Goal: Communication & Community: Answer question/provide support

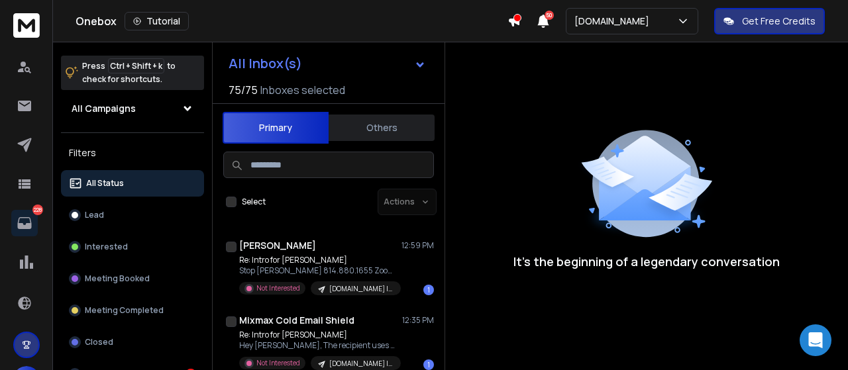
click at [546, 152] on div "It’s the beginning of a legendary conversation" at bounding box center [646, 199] width 403 height 315
click at [392, 162] on input at bounding box center [328, 165] width 211 height 26
paste input "**********"
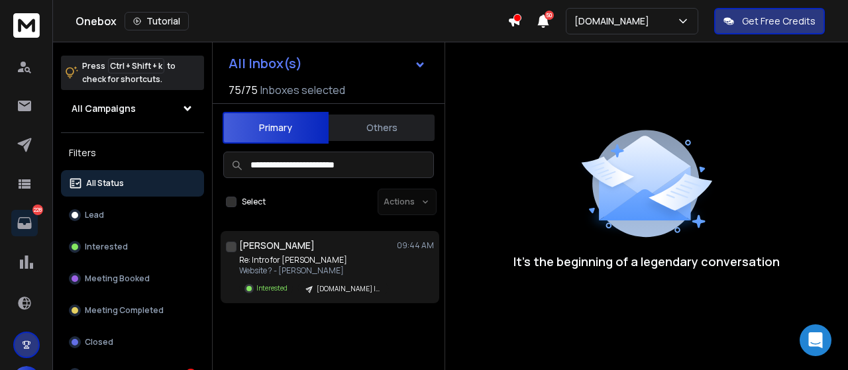
type input "**********"
click at [298, 262] on p "Re: Intro for [PERSON_NAME]" at bounding box center [313, 260] width 149 height 11
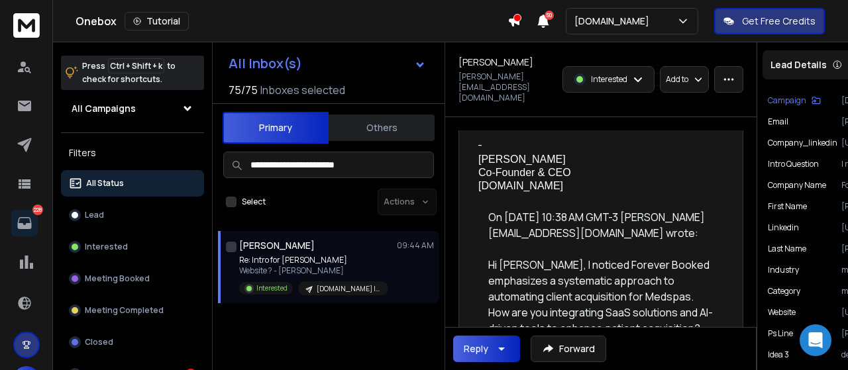
scroll to position [265, 0]
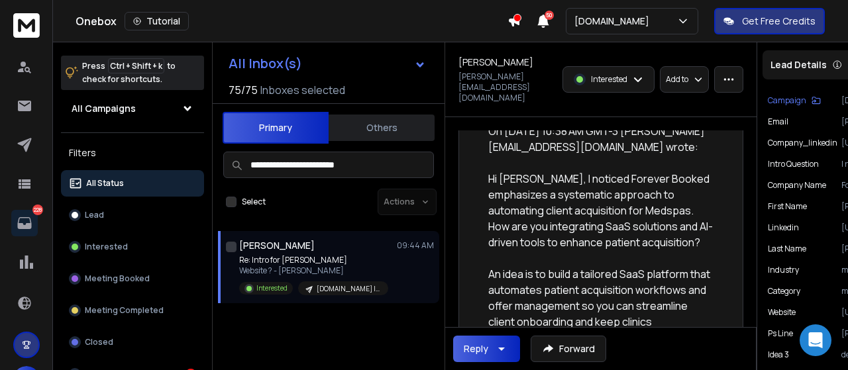
scroll to position [331, 0]
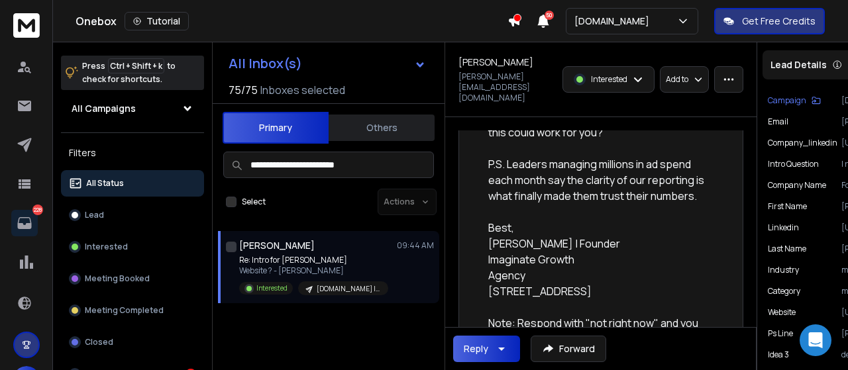
scroll to position [596, 0]
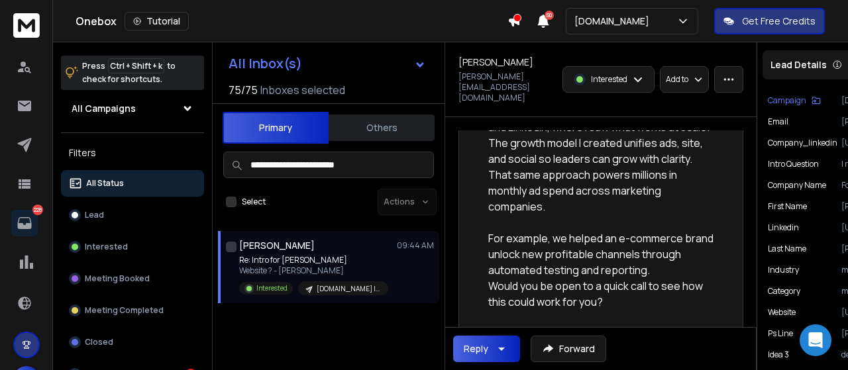
click at [584, 248] on div "Hi [PERSON_NAME], I noticed Forever Booked emphasizes a systematic approach to …" at bounding box center [600, 207] width 225 height 620
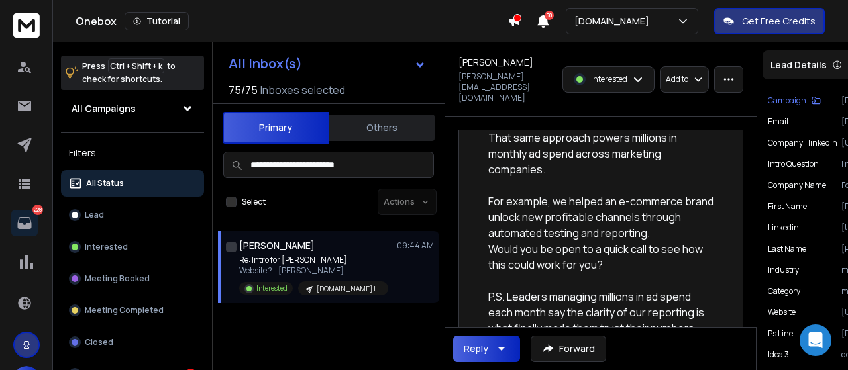
scroll to position [625, 0]
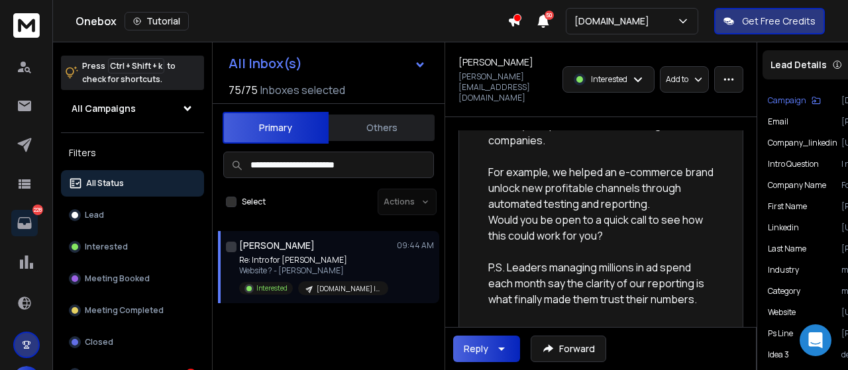
click at [658, 262] on div "Hi [PERSON_NAME], I noticed Forever Booked emphasizes a systematic approach to …" at bounding box center [600, 140] width 225 height 620
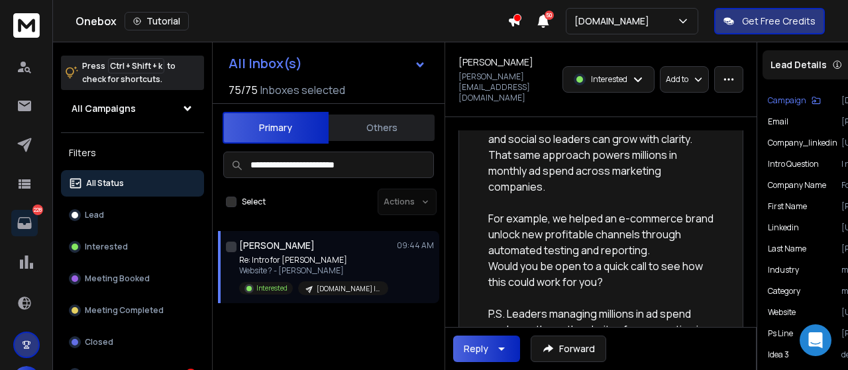
scroll to position [559, 0]
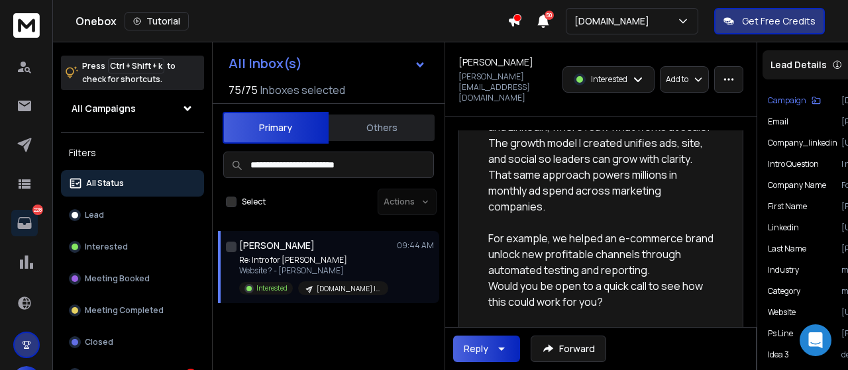
click at [650, 258] on div "Hi [PERSON_NAME], I noticed Forever Booked emphasizes a systematic approach to …" at bounding box center [600, 207] width 225 height 620
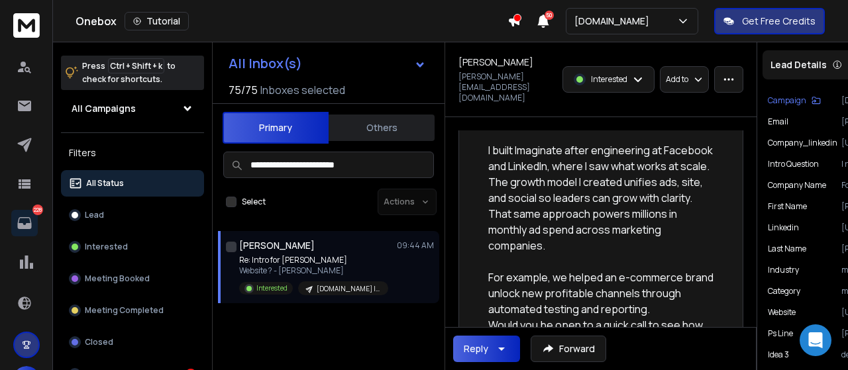
scroll to position [493, 0]
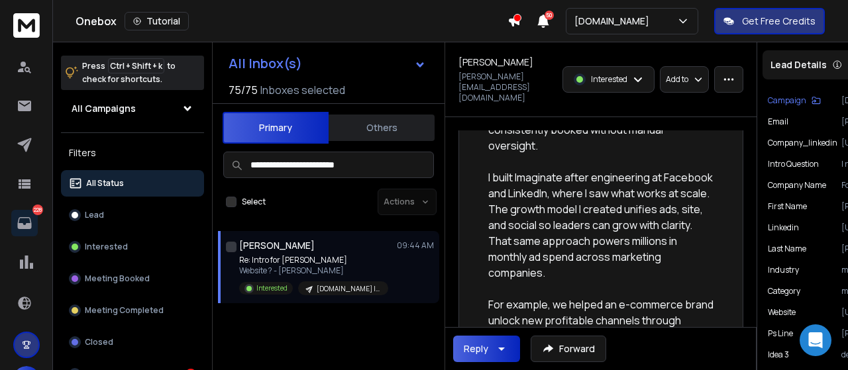
click at [650, 258] on div "Hi [PERSON_NAME], I noticed Forever Booked emphasizes a systematic approach to …" at bounding box center [600, 273] width 225 height 620
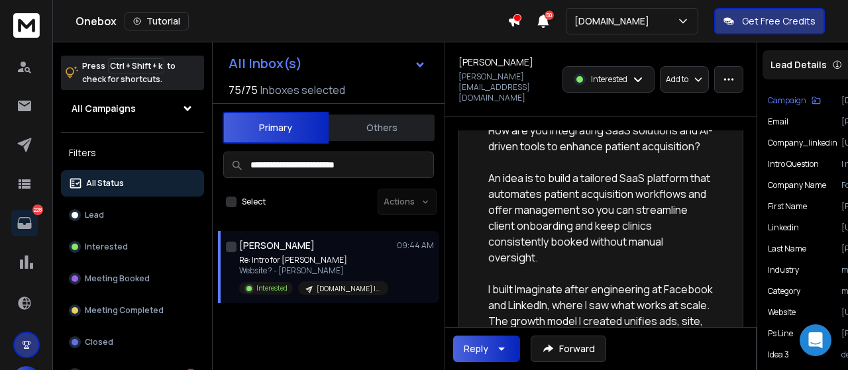
scroll to position [360, 0]
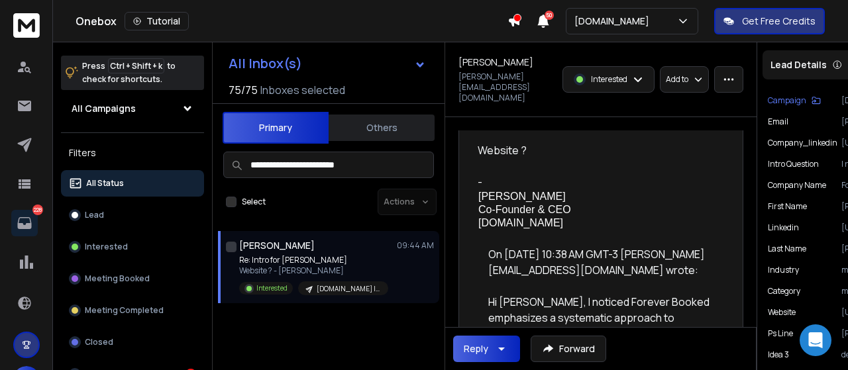
scroll to position [0, 0]
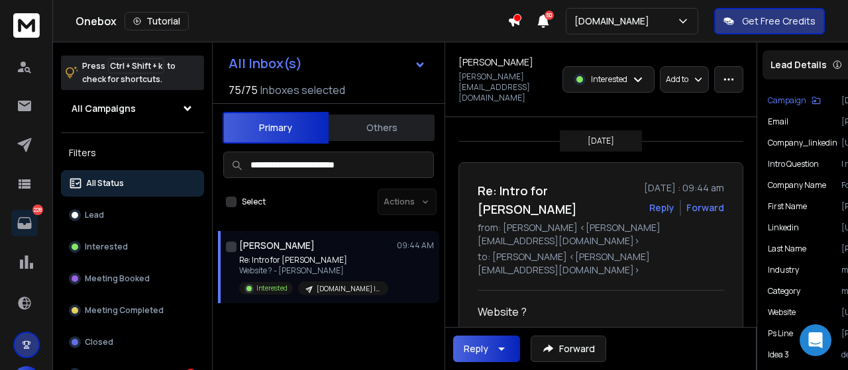
click at [641, 304] on div "Website ?" at bounding box center [595, 312] width 236 height 16
click at [658, 23] on div "[DOMAIN_NAME]" at bounding box center [631, 21] width 115 height 13
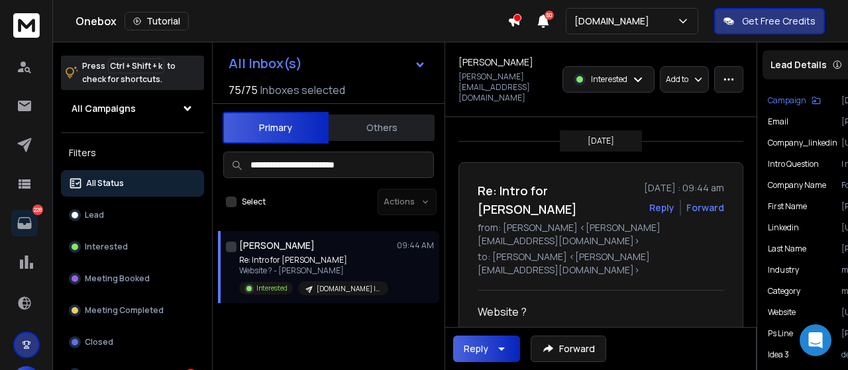
scroll to position [132, 0]
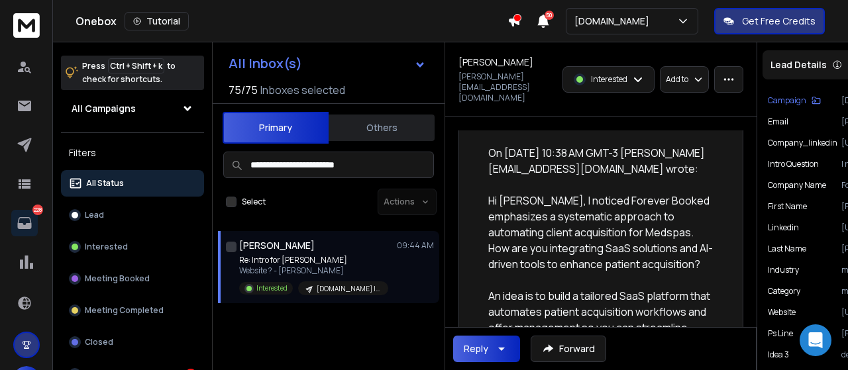
scroll to position [265, 0]
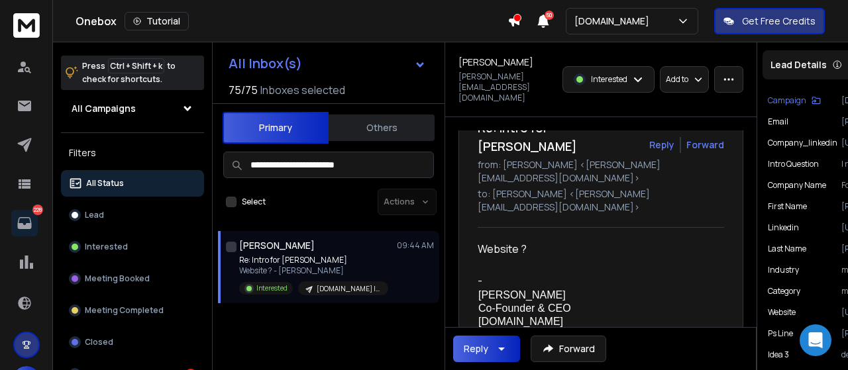
scroll to position [0, 0]
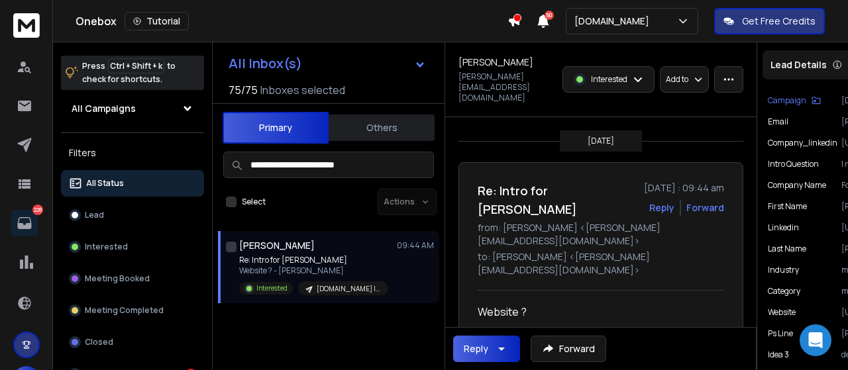
click at [608, 304] on div "Website ? - [PERSON_NAME] Co-Founder & CEO [DOMAIN_NAME]" at bounding box center [595, 347] width 236 height 87
click at [473, 344] on div "Reply" at bounding box center [475, 348] width 24 height 13
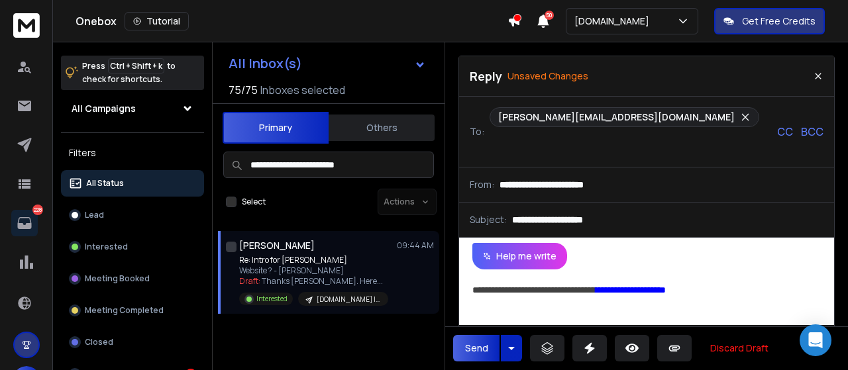
click at [548, 283] on div "**********" at bounding box center [639, 298] width 334 height 30
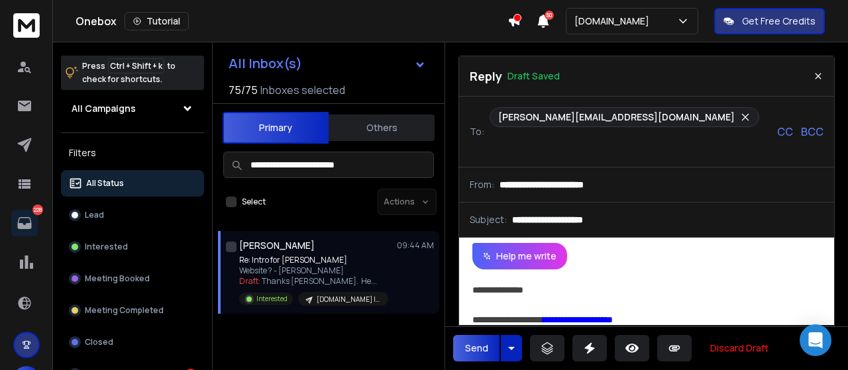
click at [555, 296] on div "**********" at bounding box center [639, 313] width 334 height 60
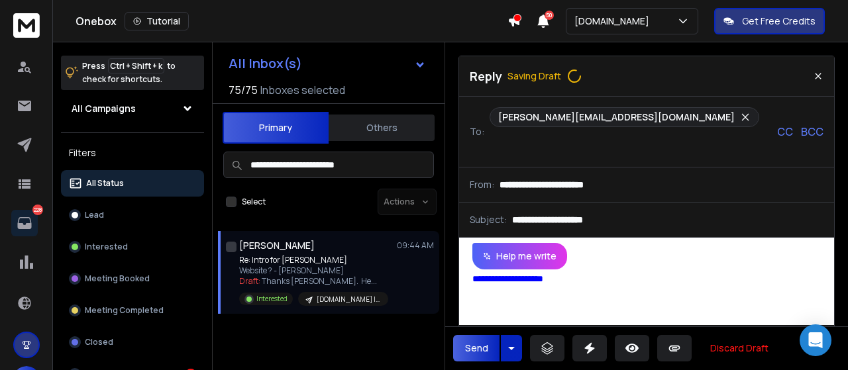
click at [590, 254] on div "**********" at bounding box center [639, 264] width 334 height 74
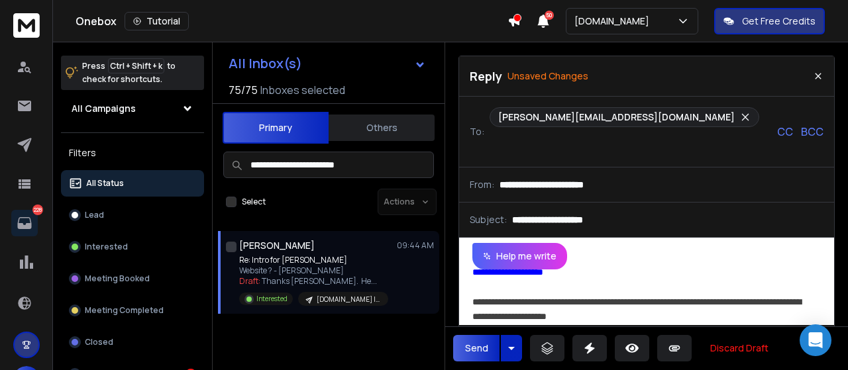
scroll to position [44, 0]
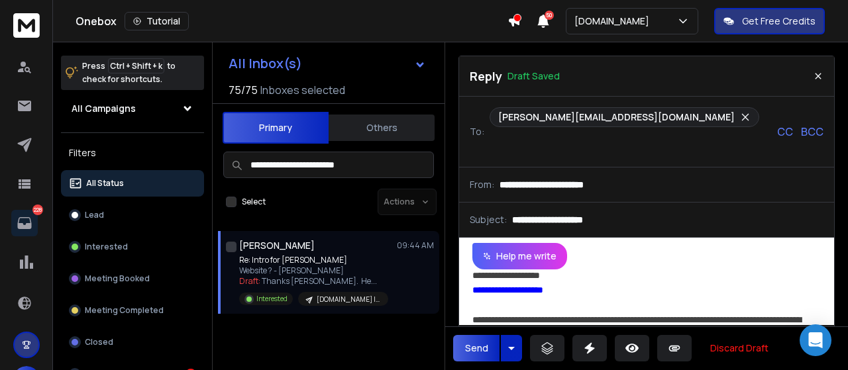
click at [483, 293] on div "**********" at bounding box center [639, 297] width 334 height 119
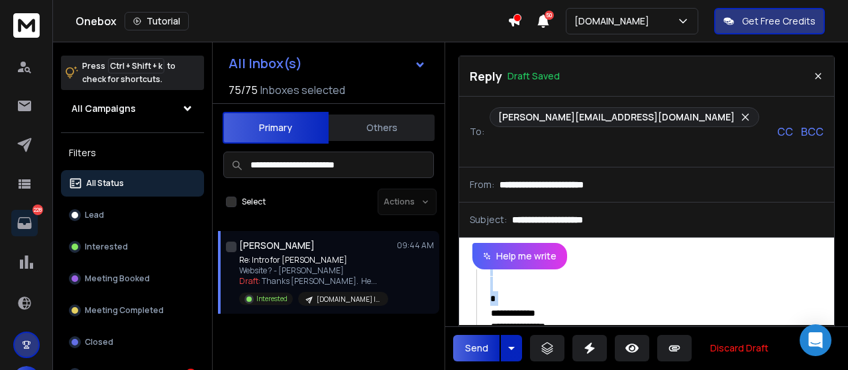
drag, startPoint x: 483, startPoint y: 293, endPoint x: 674, endPoint y: 258, distance: 194.0
click at [674, 269] on div "**********" at bounding box center [644, 297] width 371 height 56
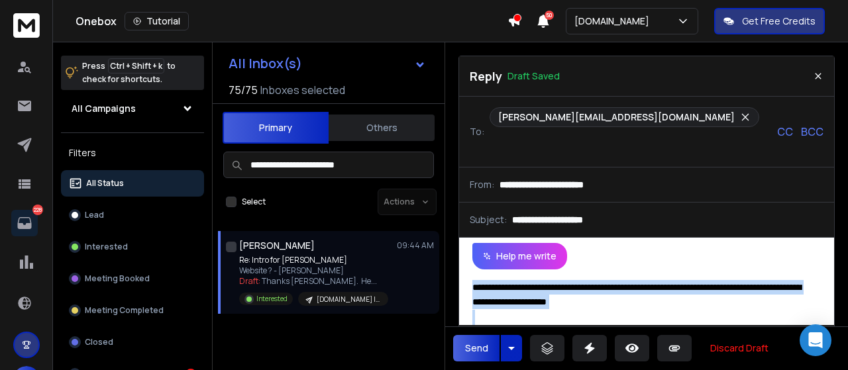
click at [491, 262] on div "**********" at bounding box center [639, 265] width 334 height 119
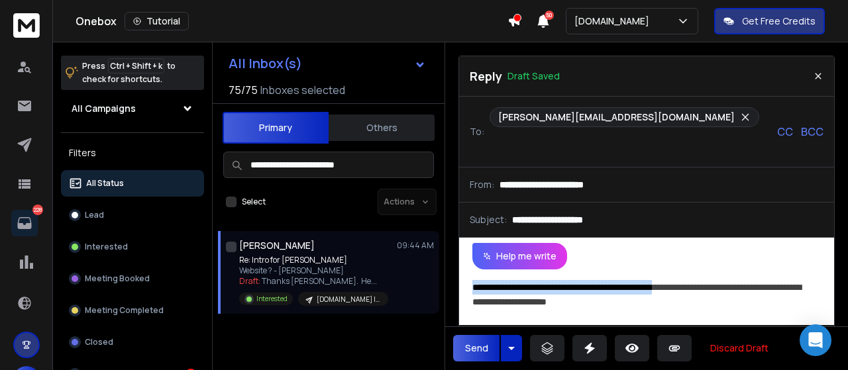
drag, startPoint x: 491, startPoint y: 262, endPoint x: 684, endPoint y: 263, distance: 192.7
click at [684, 263] on div "**********" at bounding box center [639, 265] width 334 height 119
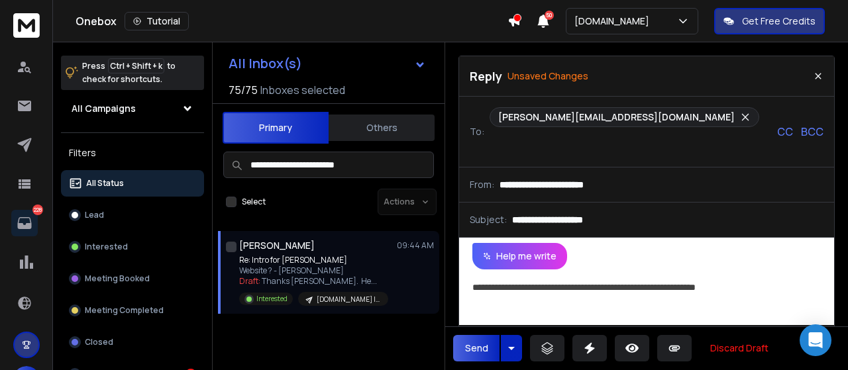
click at [475, 262] on div "**********" at bounding box center [639, 258] width 334 height 104
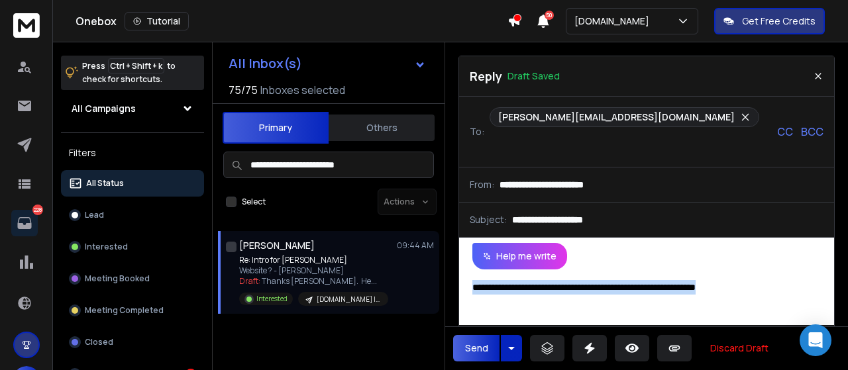
drag, startPoint x: 470, startPoint y: 263, endPoint x: 775, endPoint y: 259, distance: 305.3
click at [775, 269] on div "**********" at bounding box center [644, 297] width 371 height 56
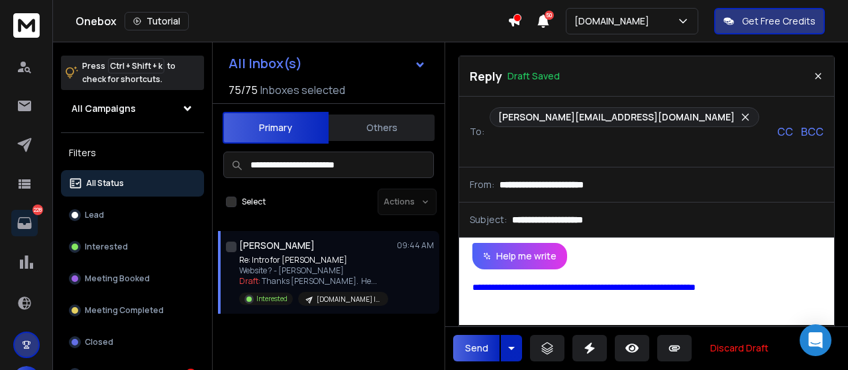
click at [579, 244] on div "**********" at bounding box center [639, 258] width 334 height 104
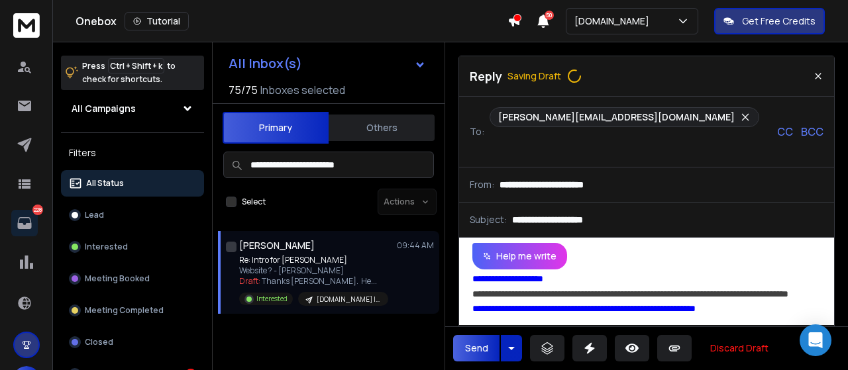
scroll to position [36, 0]
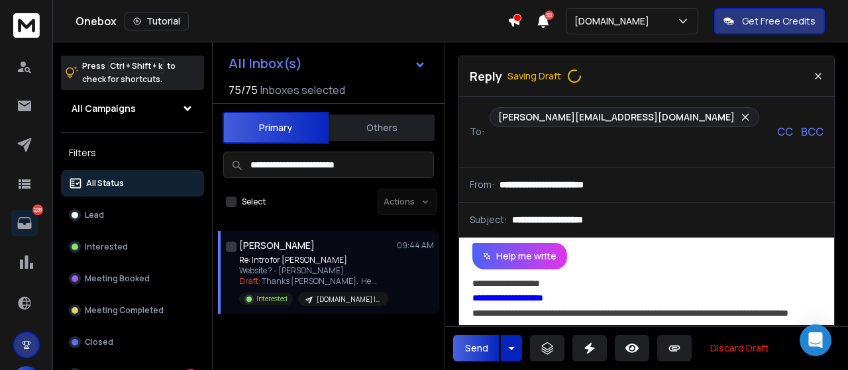
click at [564, 278] on div "**********" at bounding box center [639, 305] width 334 height 119
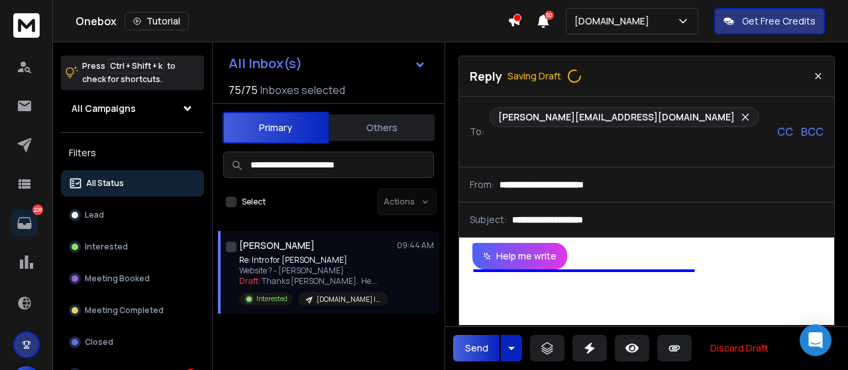
scroll to position [103, 0]
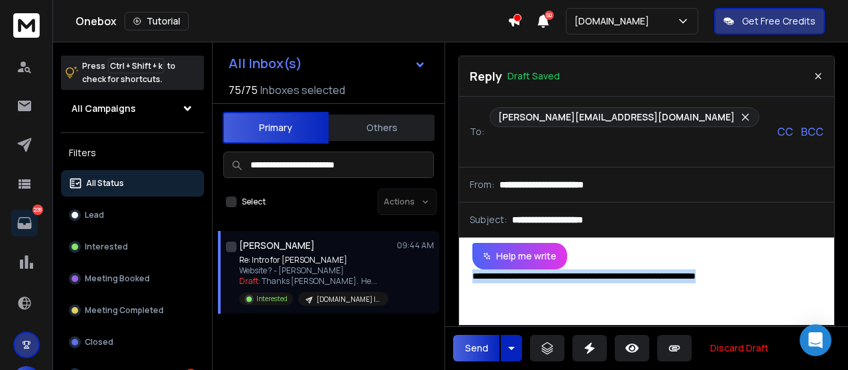
drag, startPoint x: 471, startPoint y: 263, endPoint x: 775, endPoint y: 264, distance: 303.9
click at [775, 264] on div "**********" at bounding box center [639, 247] width 334 height 134
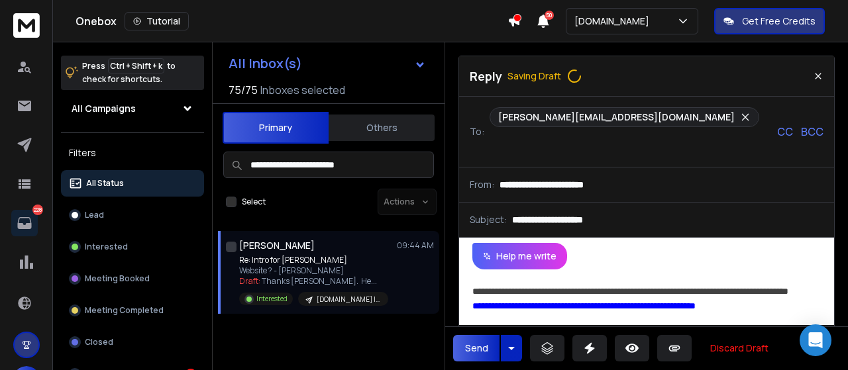
scroll to position [47, 0]
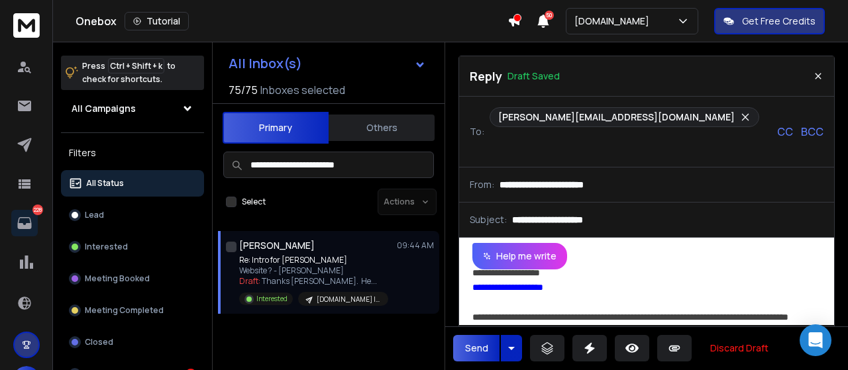
click at [469, 291] on div "**********" at bounding box center [644, 297] width 371 height 56
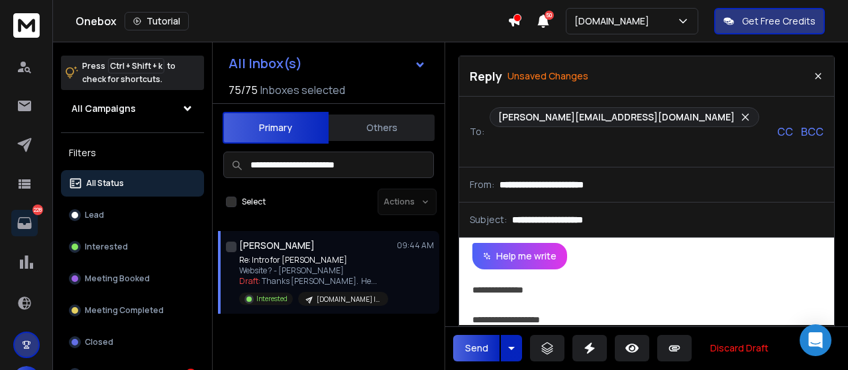
click at [487, 287] on div "**********" at bounding box center [639, 350] width 334 height 134
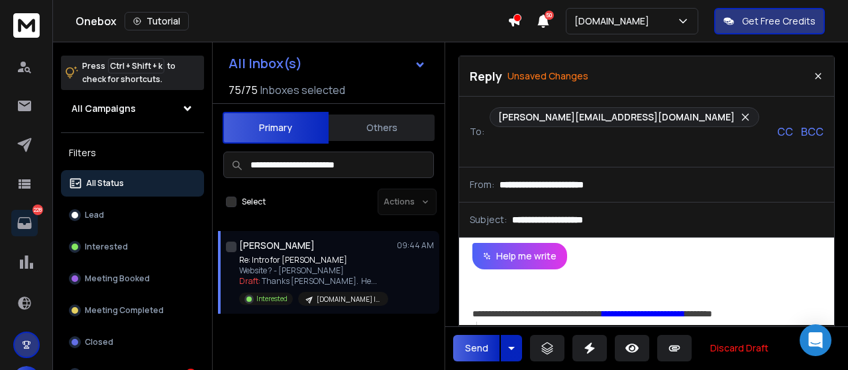
scroll to position [167, 0]
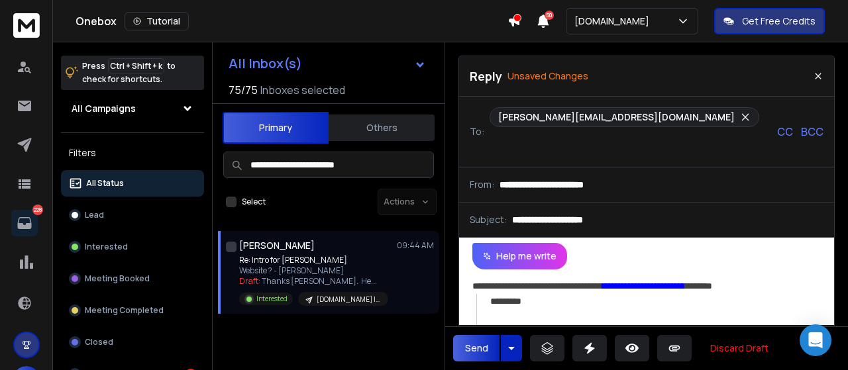
click at [479, 345] on button "Send" at bounding box center [476, 348] width 46 height 26
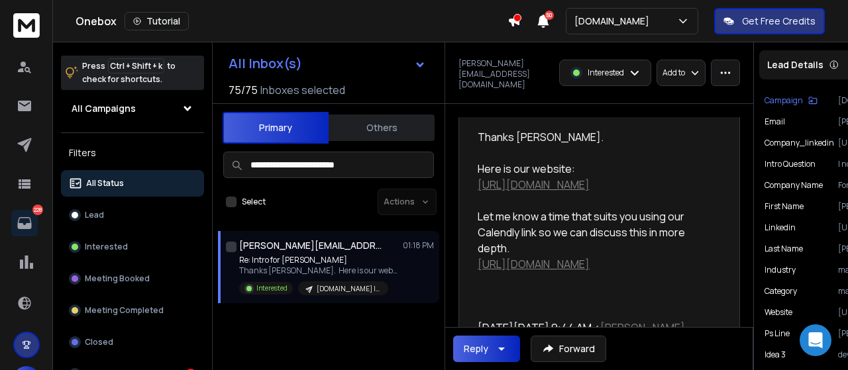
scroll to position [132, 0]
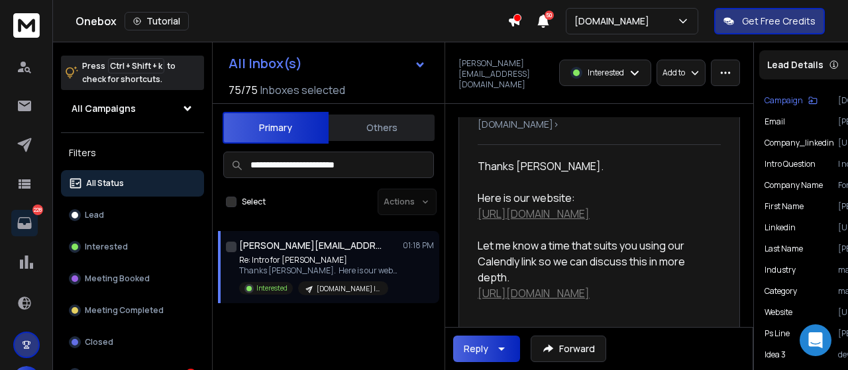
click at [589, 333] on div at bounding box center [593, 341] width 232 height 16
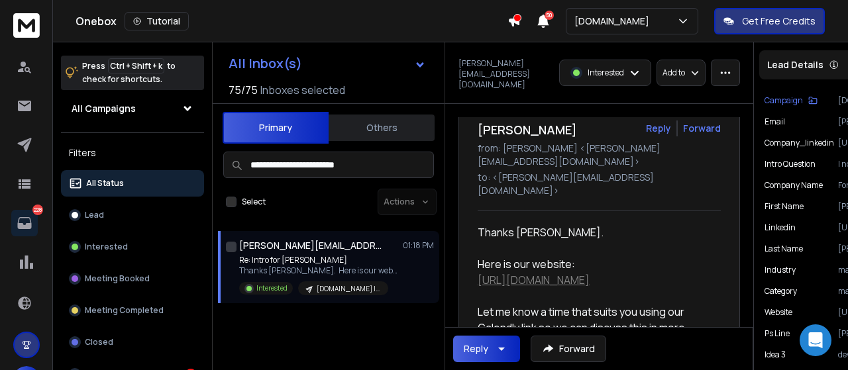
click at [588, 279] on div "Thanks [PERSON_NAME]. Here is our website: [URL][DOMAIN_NAME] Let me know a tim…" at bounding box center [593, 303] width 232 height 159
click at [571, 280] on div "Thanks [PERSON_NAME]. Here is our website: [URL][DOMAIN_NAME] Let me know a tim…" at bounding box center [593, 303] width 232 height 159
click at [412, 168] on input "**********" at bounding box center [328, 165] width 211 height 26
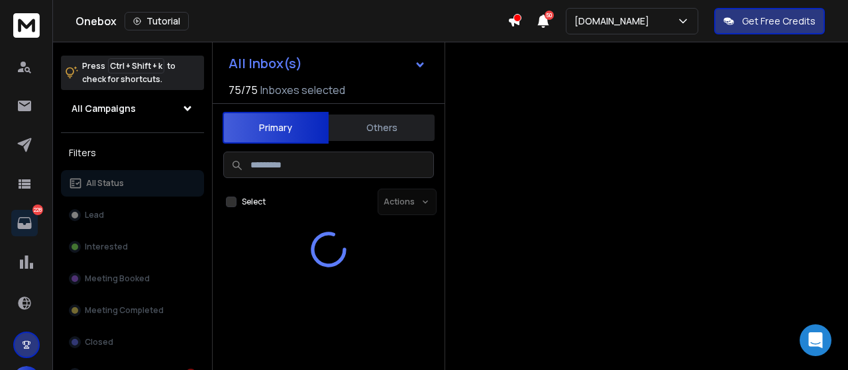
scroll to position [0, 0]
click at [362, 18] on div "Onebox Tutorial" at bounding box center [291, 21] width 432 height 19
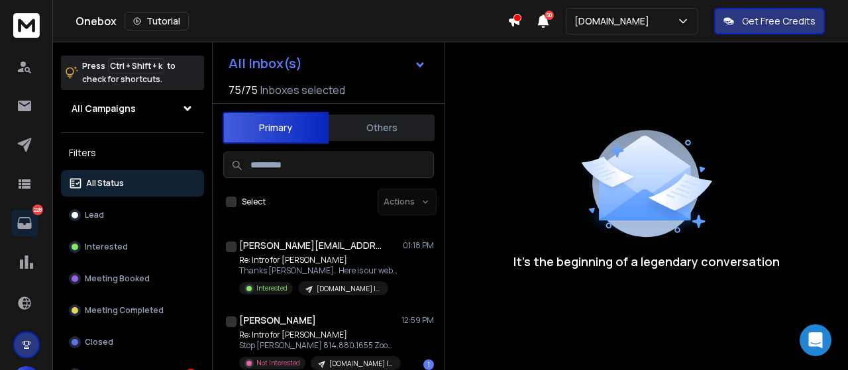
click at [348, 10] on div "Onebox Tutorial 50 [DOMAIN_NAME] Get Free Credits" at bounding box center [424, 21] width 848 height 42
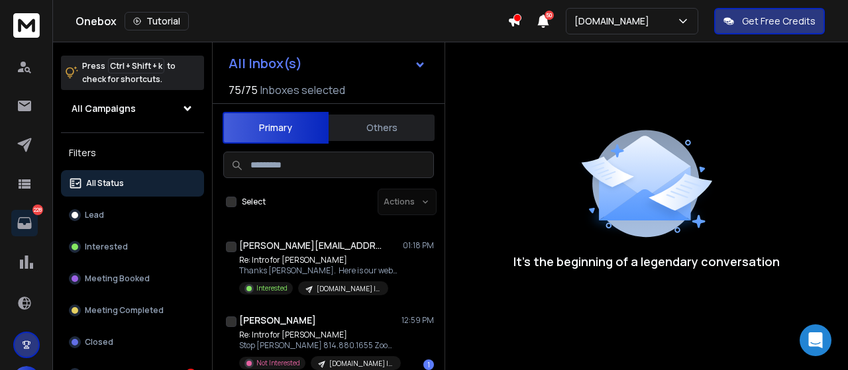
click at [348, 10] on div "Onebox Tutorial 50 [DOMAIN_NAME] Get Free Credits" at bounding box center [424, 21] width 848 height 42
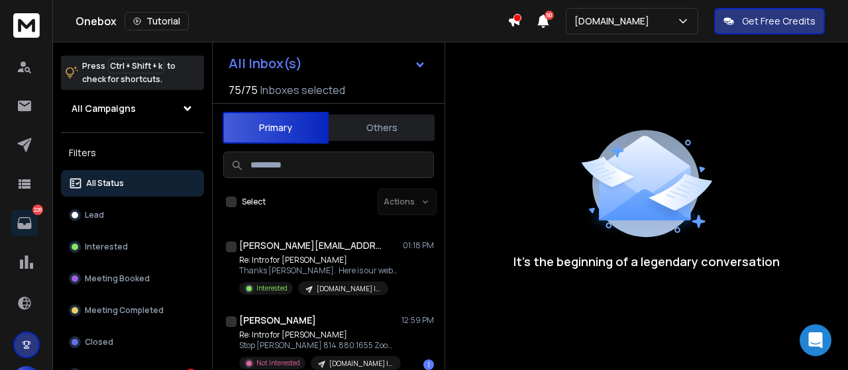
click at [348, 10] on div "Onebox Tutorial 50 [DOMAIN_NAME] Get Free Credits" at bounding box center [424, 21] width 848 height 42
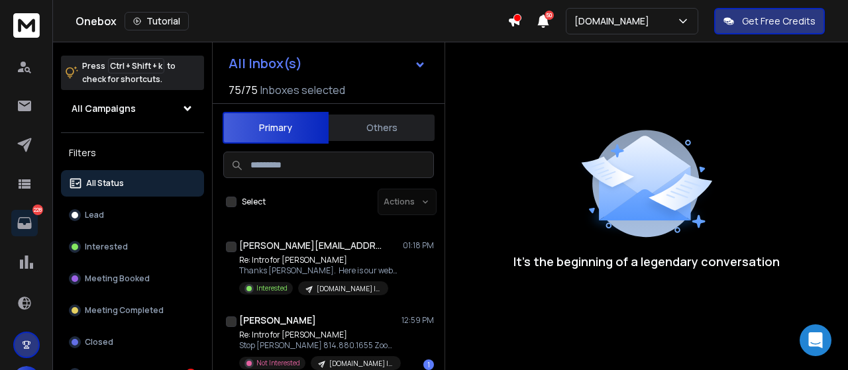
click at [348, 10] on div "Onebox Tutorial 50 [DOMAIN_NAME] Get Free Credits" at bounding box center [424, 21] width 848 height 42
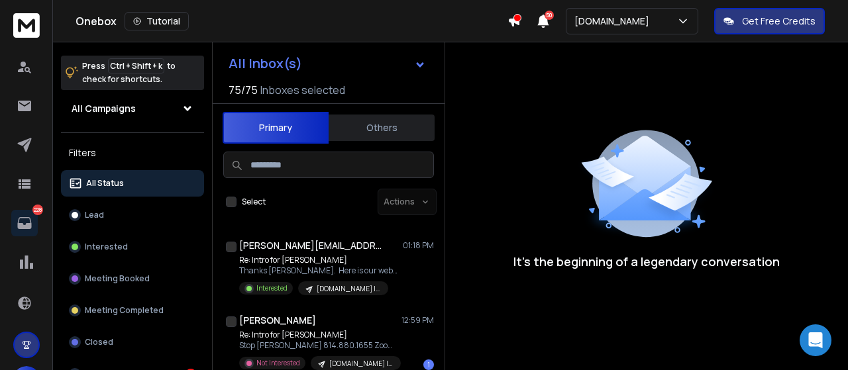
click at [348, 10] on div "Onebox Tutorial 50 [DOMAIN_NAME] Get Free Credits" at bounding box center [424, 21] width 848 height 42
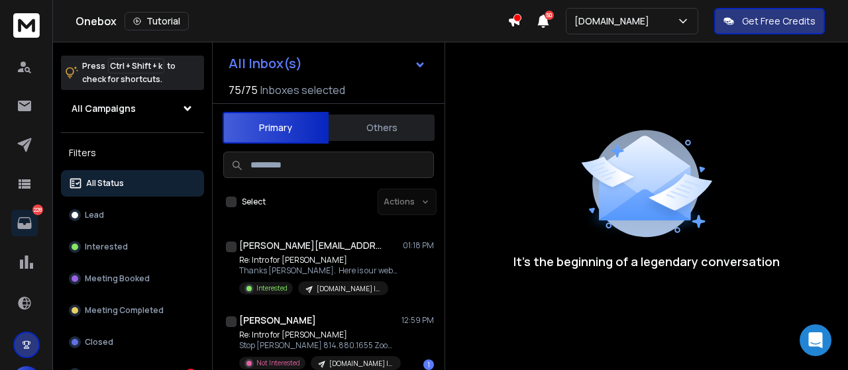
click at [348, 10] on div "Onebox Tutorial 50 [DOMAIN_NAME] Get Free Credits" at bounding box center [424, 21] width 848 height 42
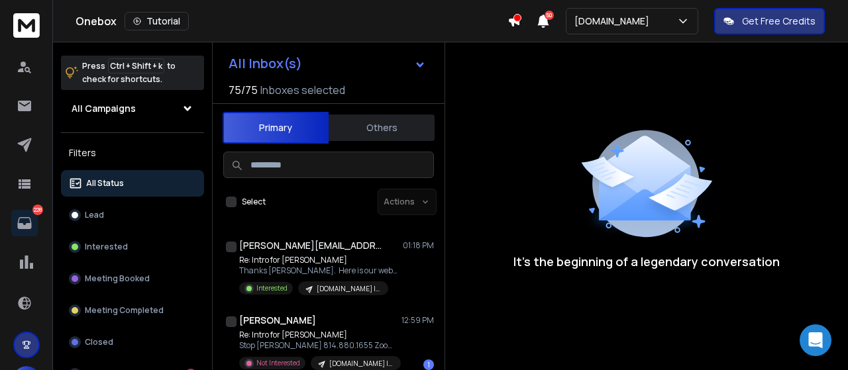
click at [348, 10] on div "Onebox Tutorial 50 [DOMAIN_NAME] Get Free Credits" at bounding box center [424, 21] width 848 height 42
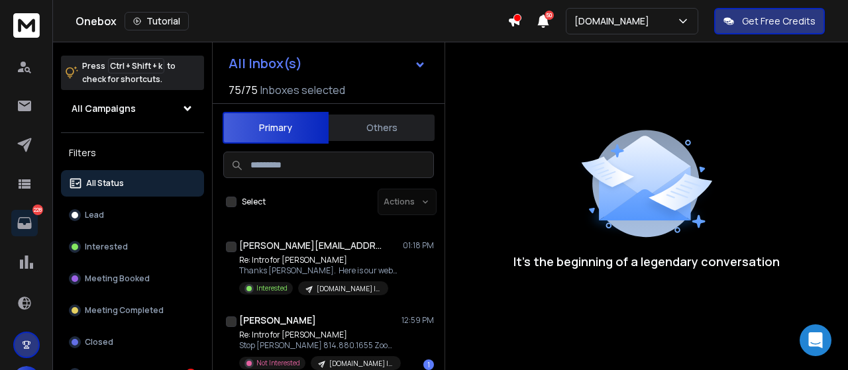
click at [348, 10] on div "Onebox Tutorial 50 [DOMAIN_NAME] Get Free Credits" at bounding box center [424, 21] width 848 height 42
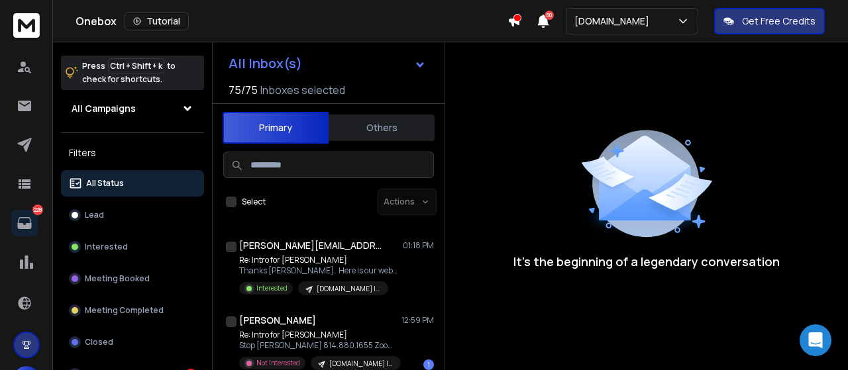
click at [348, 10] on div "Onebox Tutorial 50 [DOMAIN_NAME] Get Free Credits" at bounding box center [424, 21] width 848 height 42
click at [326, 28] on div "Onebox Tutorial" at bounding box center [291, 21] width 432 height 19
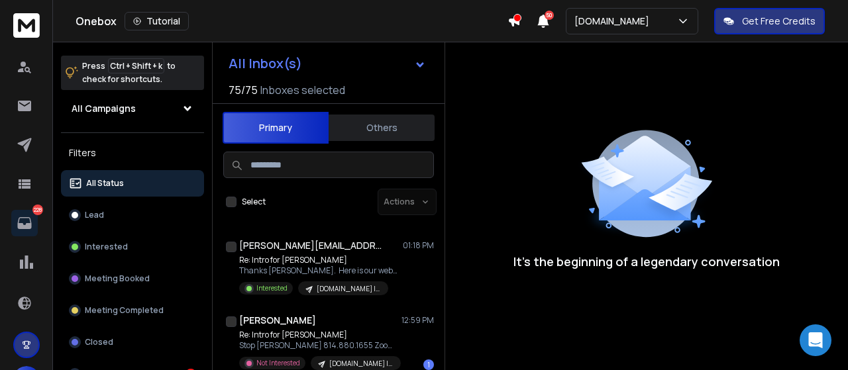
click at [326, 28] on div "Onebox Tutorial" at bounding box center [291, 21] width 432 height 19
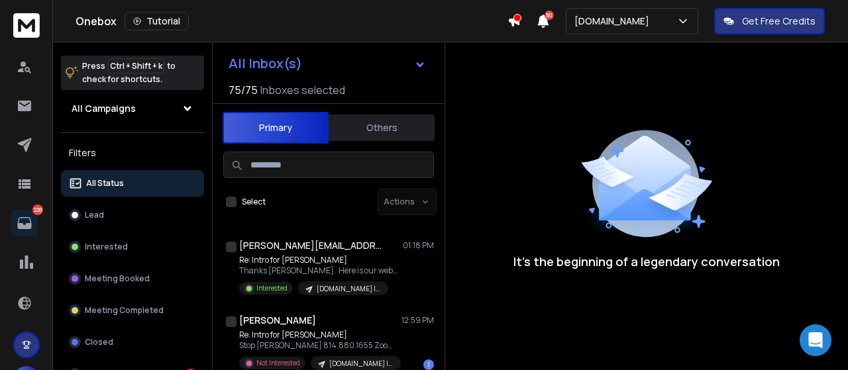
click at [326, 28] on div "Onebox Tutorial" at bounding box center [291, 21] width 432 height 19
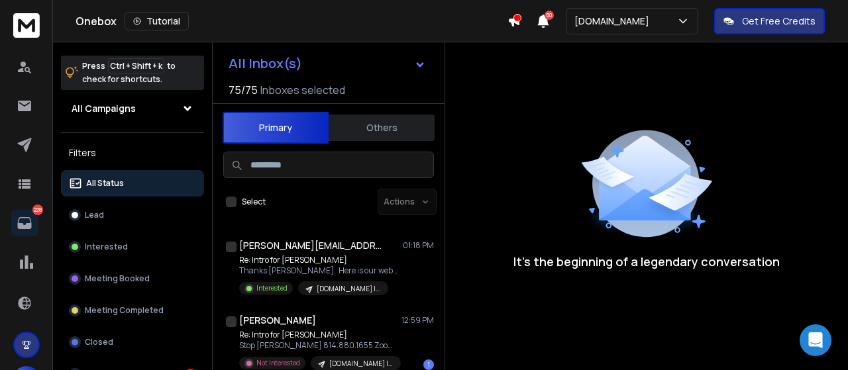
click at [326, 28] on div "Onebox Tutorial" at bounding box center [291, 21] width 432 height 19
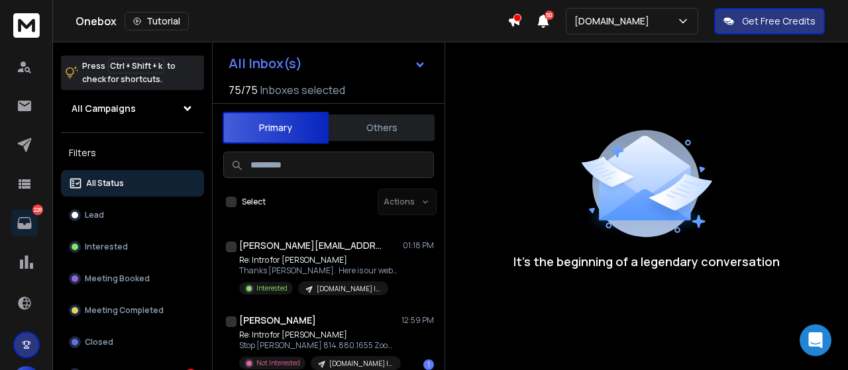
click at [326, 28] on div "Onebox Tutorial" at bounding box center [291, 21] width 432 height 19
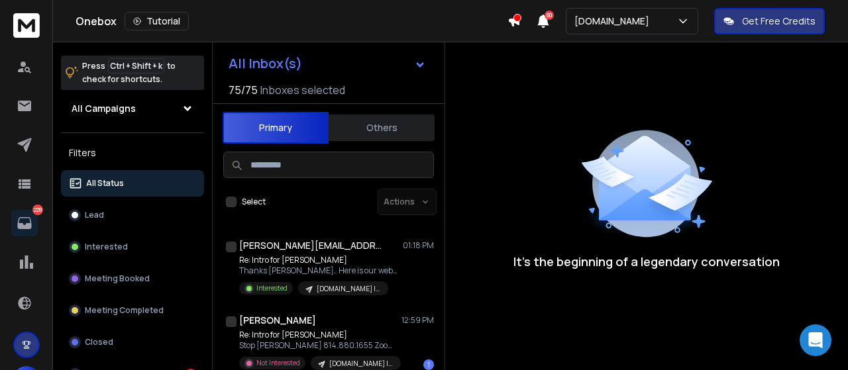
click at [326, 28] on div "Onebox Tutorial" at bounding box center [291, 21] width 432 height 19
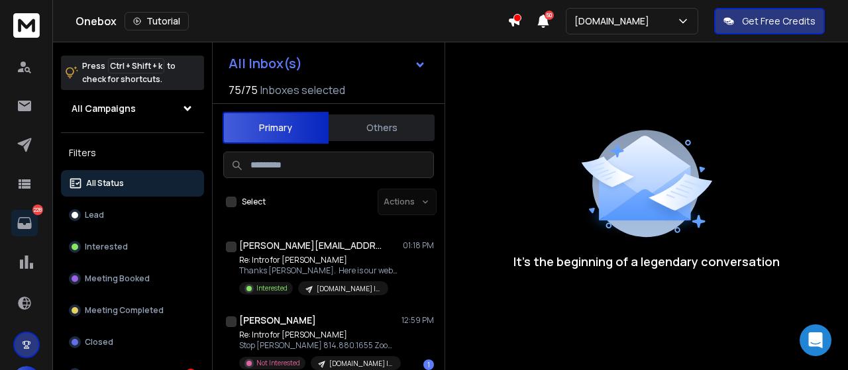
click at [326, 28] on div "Onebox Tutorial" at bounding box center [291, 21] width 432 height 19
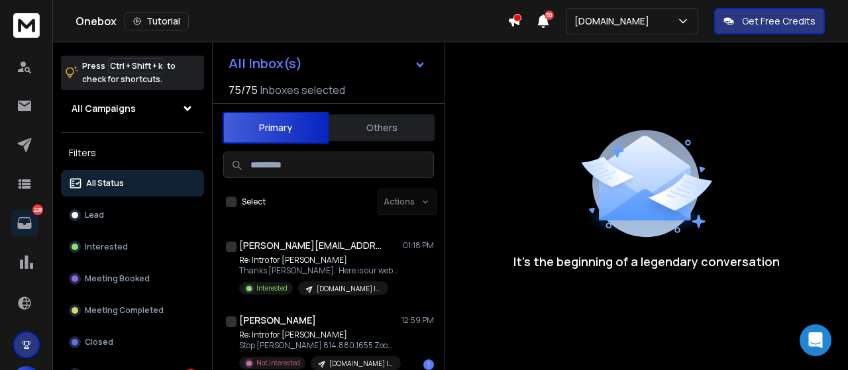
click at [326, 28] on div "Onebox Tutorial" at bounding box center [291, 21] width 432 height 19
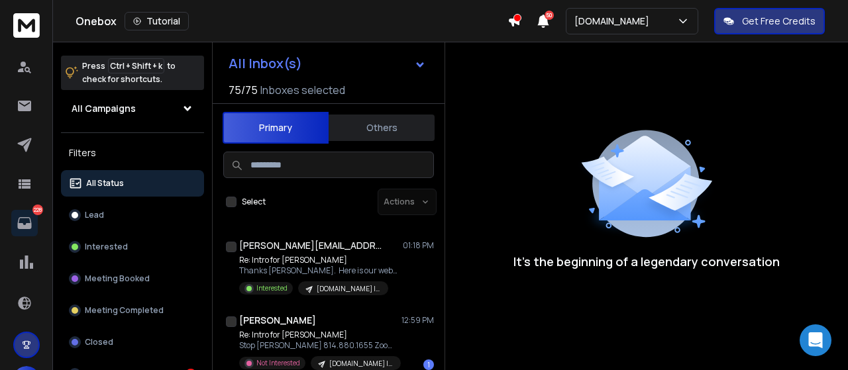
click at [326, 28] on div "Onebox Tutorial" at bounding box center [291, 21] width 432 height 19
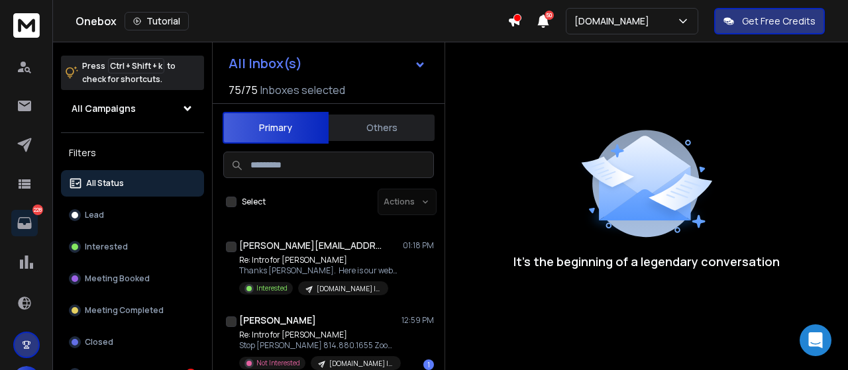
click at [326, 28] on div "Onebox Tutorial" at bounding box center [291, 21] width 432 height 19
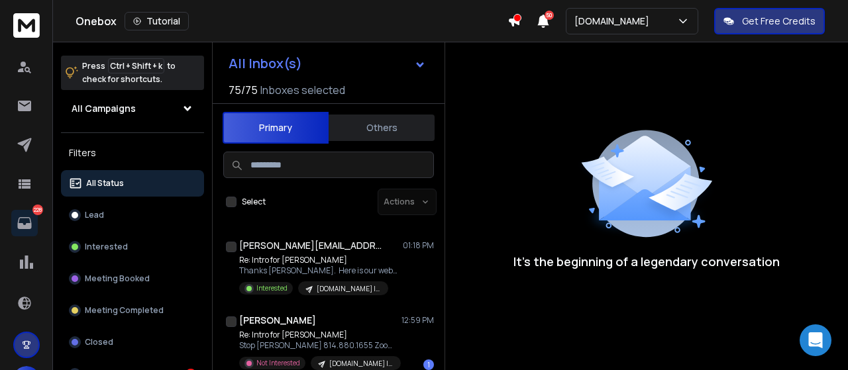
click at [326, 28] on div "Onebox Tutorial" at bounding box center [291, 21] width 432 height 19
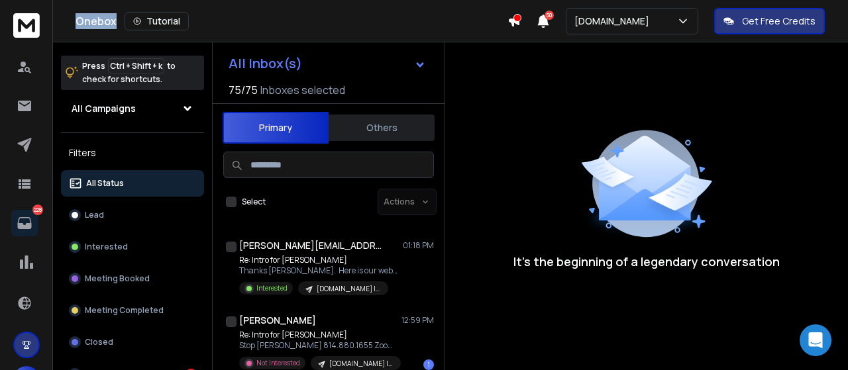
click at [326, 28] on div "Onebox Tutorial" at bounding box center [291, 21] width 432 height 19
click at [512, 315] on div "It’s the beginning of a legendary conversation" at bounding box center [646, 199] width 403 height 315
click at [373, 21] on div "Onebox Tutorial" at bounding box center [291, 21] width 432 height 19
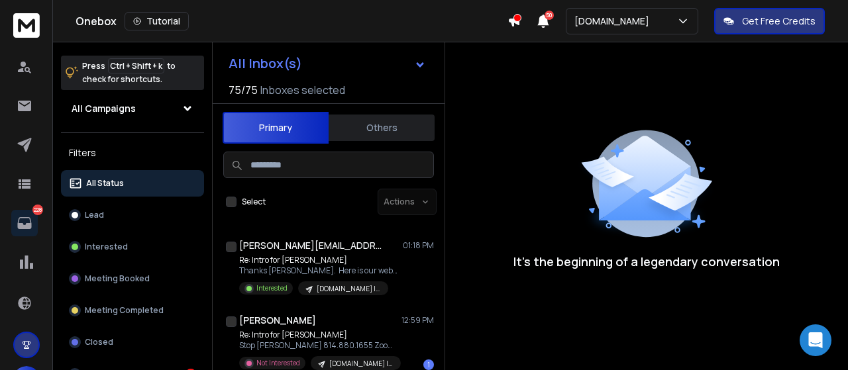
click at [373, 21] on div "Onebox Tutorial" at bounding box center [291, 21] width 432 height 19
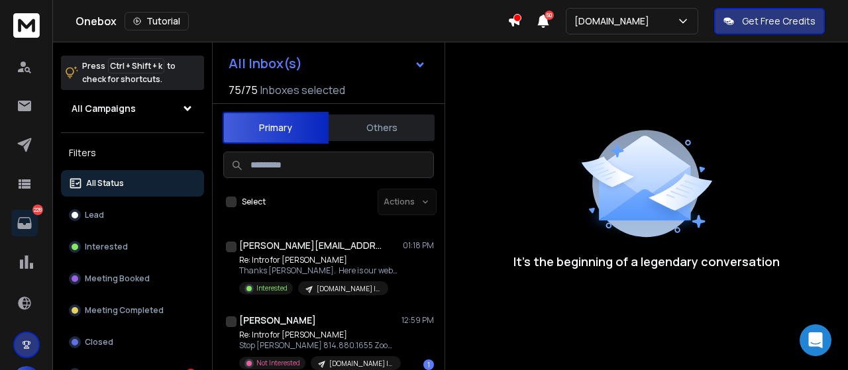
click at [373, 21] on div "Onebox Tutorial" at bounding box center [291, 21] width 432 height 19
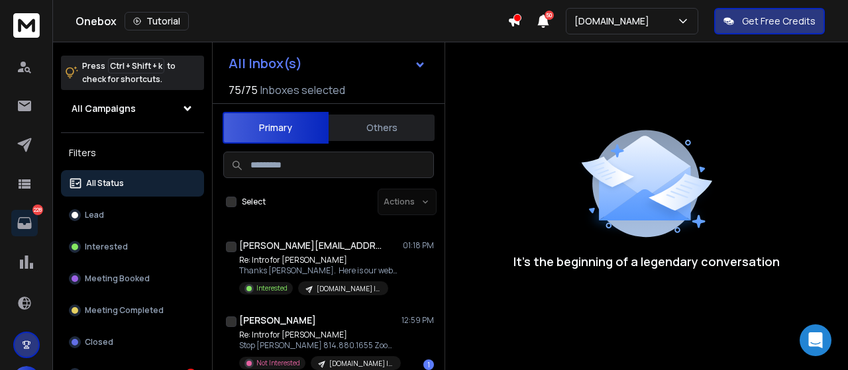
click at [373, 21] on div "Onebox Tutorial" at bounding box center [291, 21] width 432 height 19
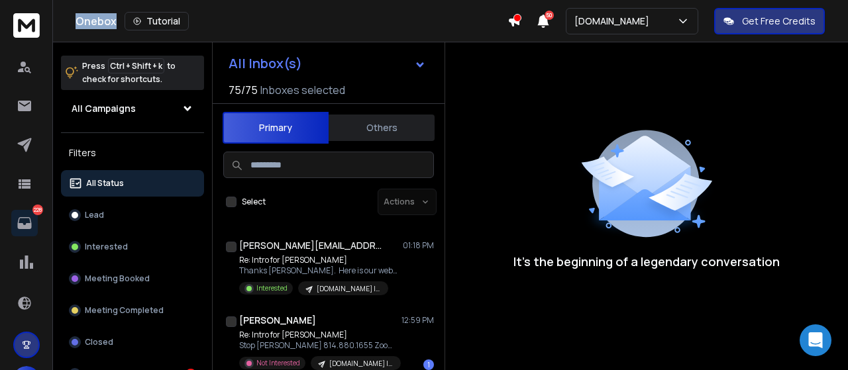
click at [373, 21] on div "Onebox Tutorial" at bounding box center [291, 21] width 432 height 19
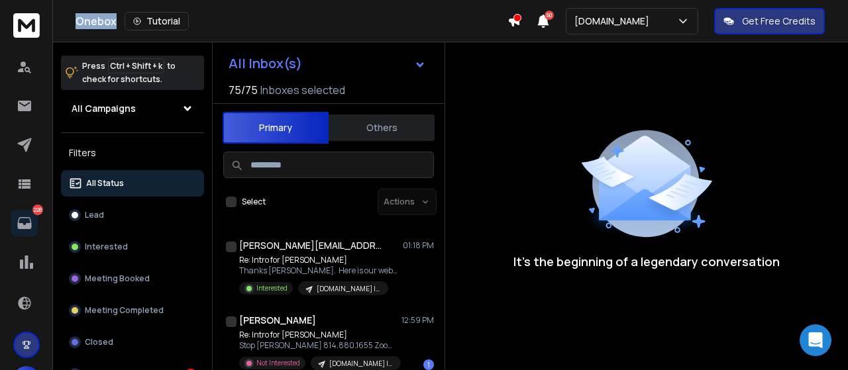
click at [373, 21] on div "Onebox Tutorial" at bounding box center [291, 21] width 432 height 19
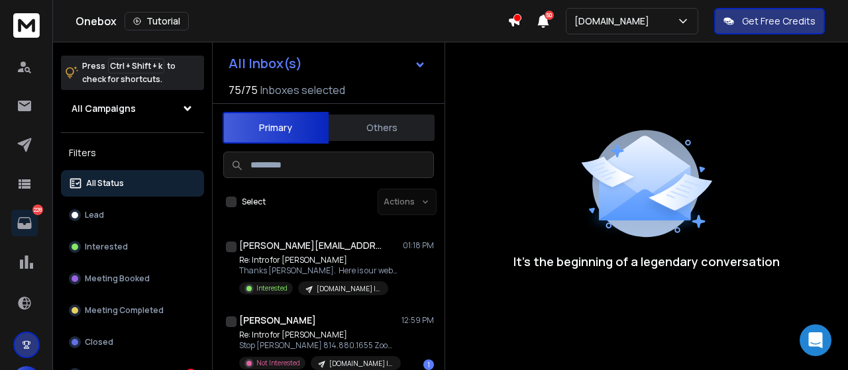
click at [373, 21] on div "Onebox Tutorial" at bounding box center [291, 21] width 432 height 19
click at [416, 21] on div "Onebox Tutorial" at bounding box center [291, 21] width 432 height 19
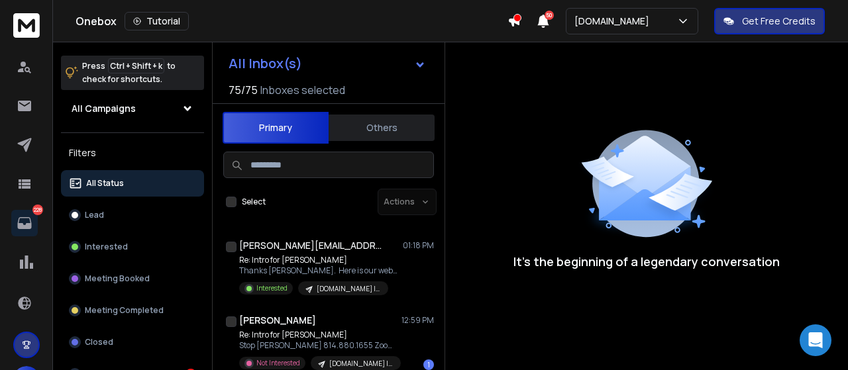
click at [416, 21] on div "Onebox Tutorial" at bounding box center [291, 21] width 432 height 19
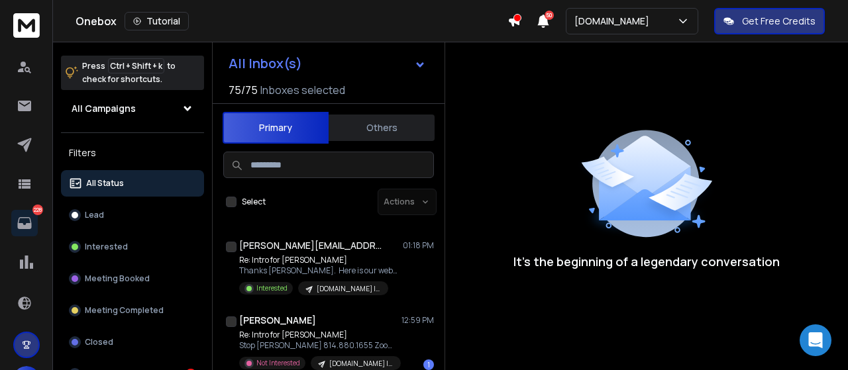
click at [416, 21] on div "Onebox Tutorial" at bounding box center [291, 21] width 432 height 19
click at [383, 30] on div "Onebox Tutorial 50 [DOMAIN_NAME] Get Free Credits" at bounding box center [424, 21] width 848 height 42
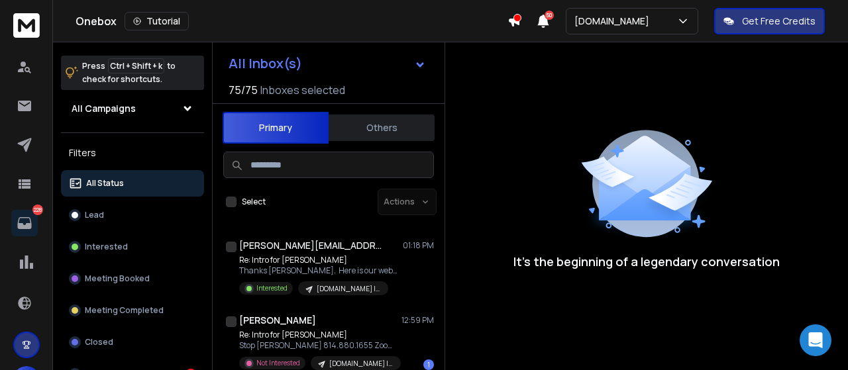
click at [383, 30] on div "Onebox Tutorial 50 [DOMAIN_NAME] Get Free Credits" at bounding box center [424, 21] width 848 height 42
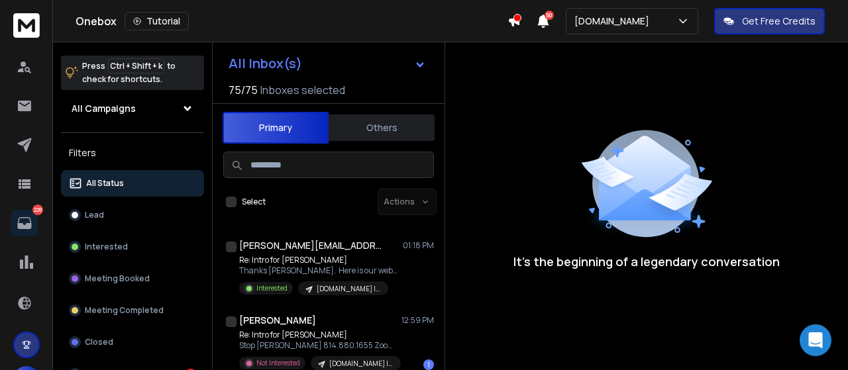
click at [383, 30] on div "Onebox Tutorial 50 [DOMAIN_NAME] Get Free Credits" at bounding box center [424, 21] width 848 height 42
click at [477, 364] on div "It’s the beginning of a legendary conversation" at bounding box center [646, 227] width 403 height 370
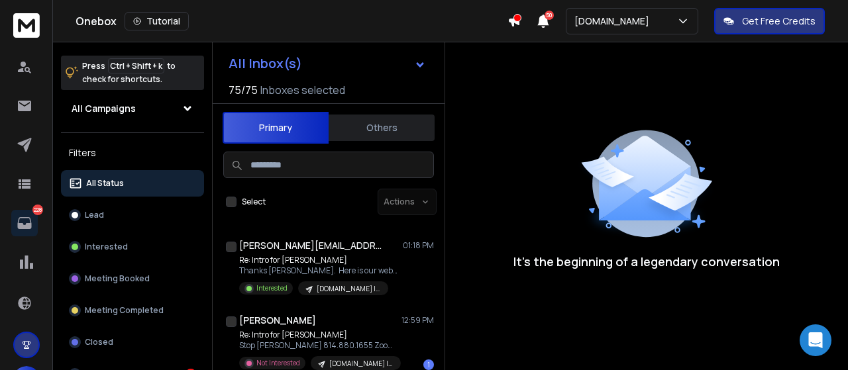
click at [393, 26] on div "Onebox Tutorial" at bounding box center [291, 21] width 432 height 19
click at [571, 189] on div "It’s the beginning of a legendary conversation" at bounding box center [646, 199] width 403 height 315
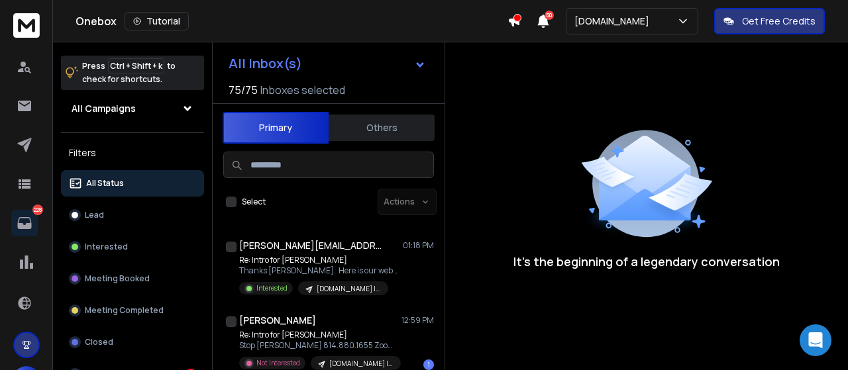
click at [571, 189] on div "It’s the beginning of a legendary conversation" at bounding box center [646, 199] width 403 height 315
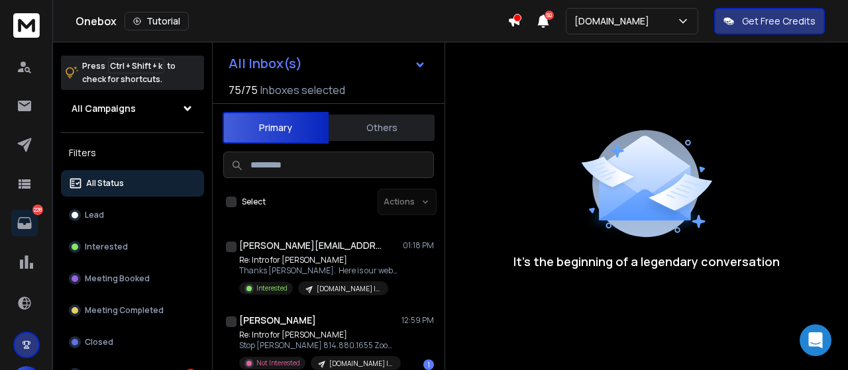
click at [571, 189] on div "It’s the beginning of a legendary conversation" at bounding box center [646, 199] width 403 height 315
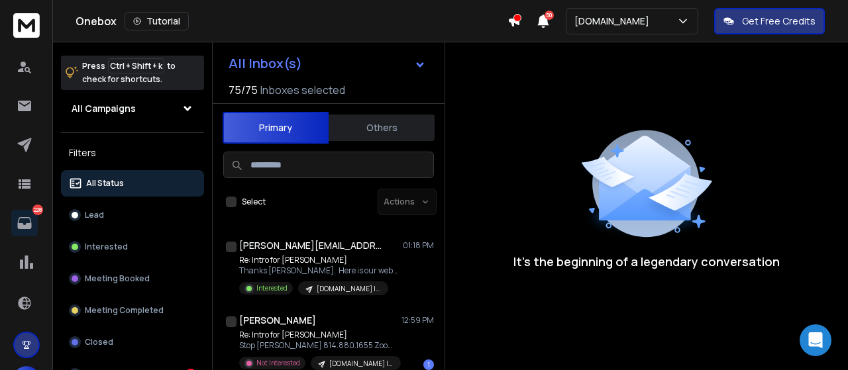
click at [571, 189] on div "It’s the beginning of a legendary conversation" at bounding box center [646, 199] width 403 height 315
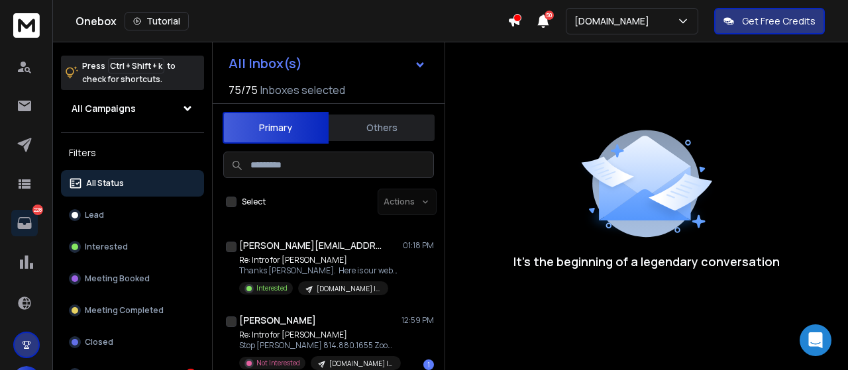
click at [571, 189] on div "It’s the beginning of a legendary conversation" at bounding box center [646, 199] width 403 height 315
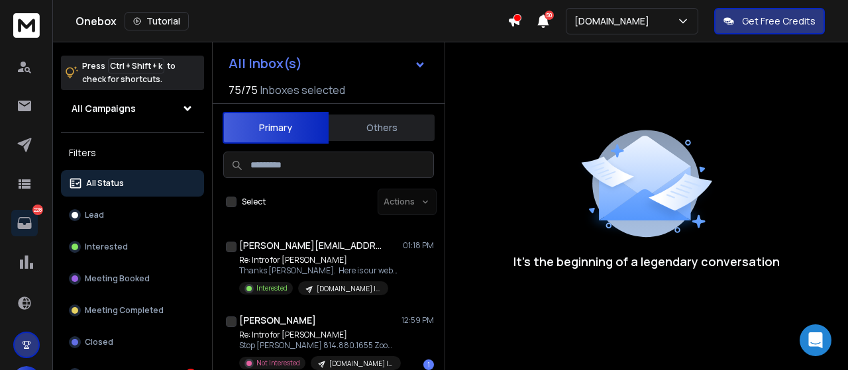
click at [571, 189] on div "It’s the beginning of a legendary conversation" at bounding box center [646, 199] width 403 height 315
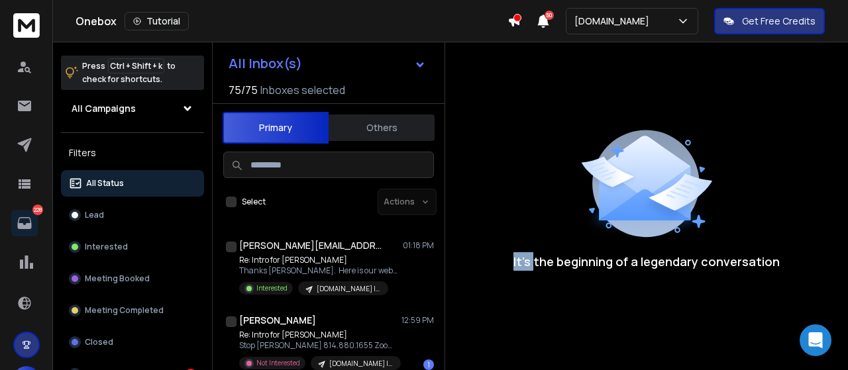
click at [571, 189] on div "It’s the beginning of a legendary conversation" at bounding box center [646, 199] width 403 height 315
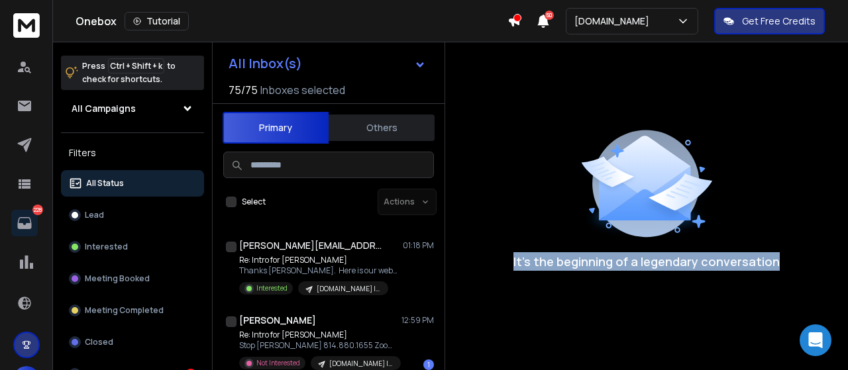
click at [571, 189] on div "It’s the beginning of a legendary conversation" at bounding box center [646, 199] width 403 height 315
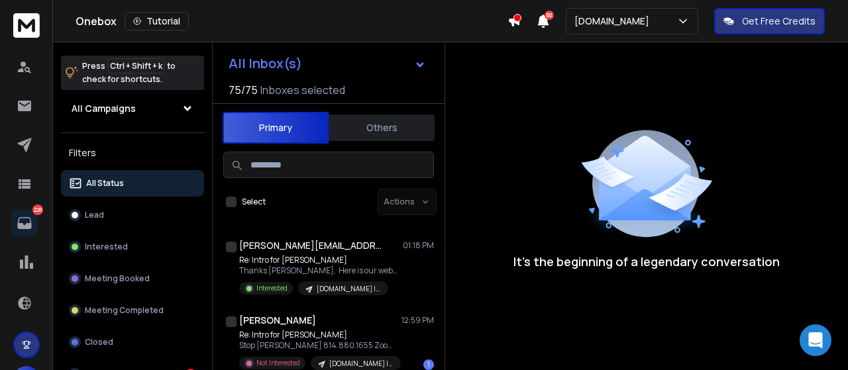
click at [571, 189] on div "It’s the beginning of a legendary conversation" at bounding box center [646, 199] width 403 height 315
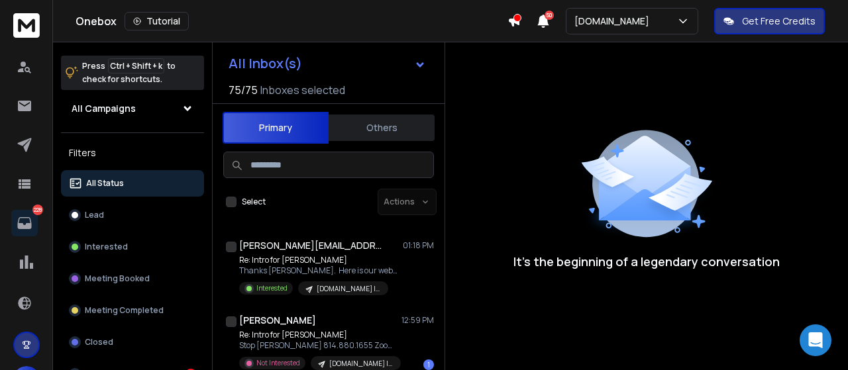
click at [571, 189] on div "It’s the beginning of a legendary conversation" at bounding box center [646, 199] width 403 height 315
click at [538, 173] on div "It’s the beginning of a legendary conversation" at bounding box center [646, 199] width 403 height 315
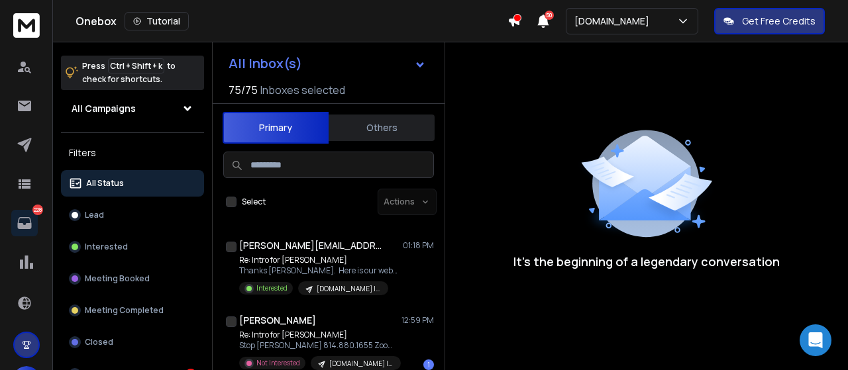
click at [538, 173] on div "It’s the beginning of a legendary conversation" at bounding box center [646, 199] width 403 height 315
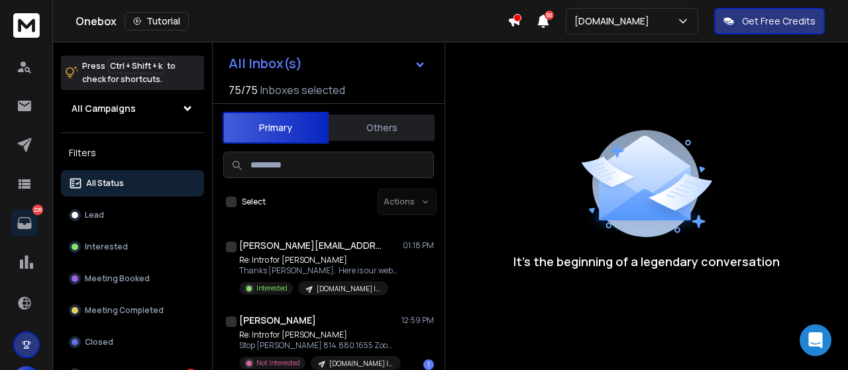
click at [538, 173] on div "It’s the beginning of a legendary conversation" at bounding box center [646, 199] width 403 height 315
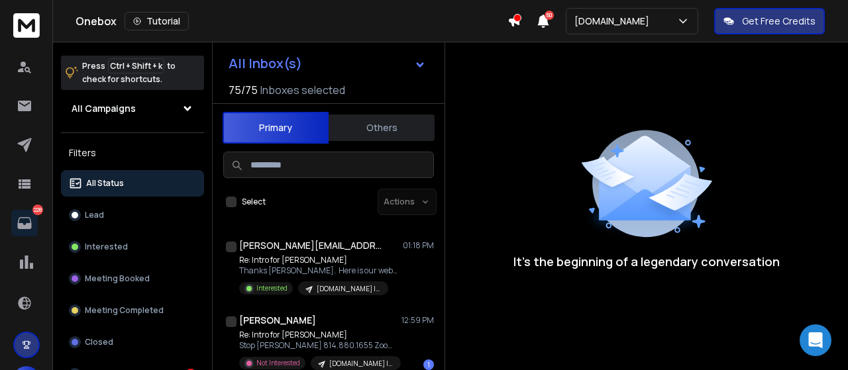
click at [538, 173] on div "It’s the beginning of a legendary conversation" at bounding box center [646, 199] width 403 height 315
